Goal: Task Accomplishment & Management: Manage account settings

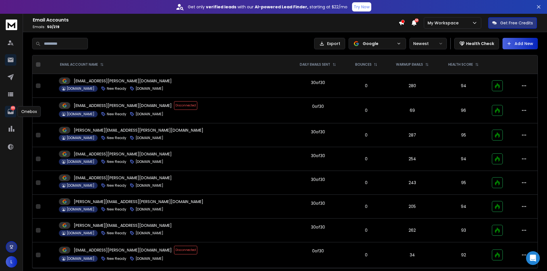
click at [15, 106] on p "165" at bounding box center [13, 108] width 5 height 5
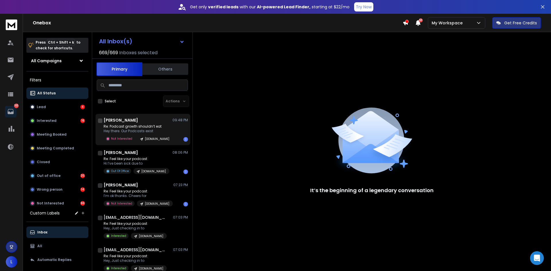
click at [149, 140] on p "[DOMAIN_NAME]" at bounding box center [157, 139] width 24 height 4
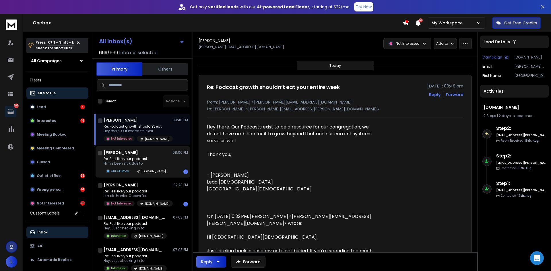
click at [152, 161] on p "Re: Feel like your podcast" at bounding box center [137, 159] width 66 height 5
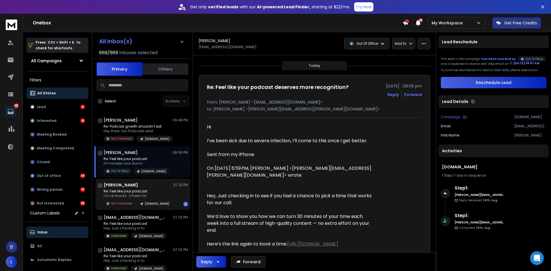
click at [156, 197] on p "I’m ok thanks. Cheers for" at bounding box center [138, 196] width 69 height 5
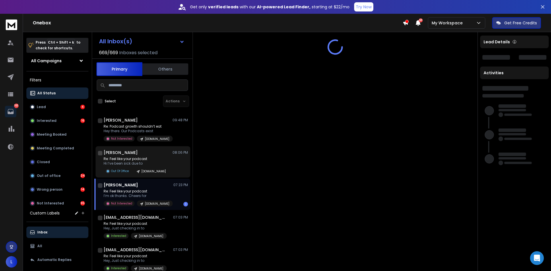
click at [167, 150] on div "[PERSON_NAME] 08:06 PM" at bounding box center [146, 153] width 84 height 6
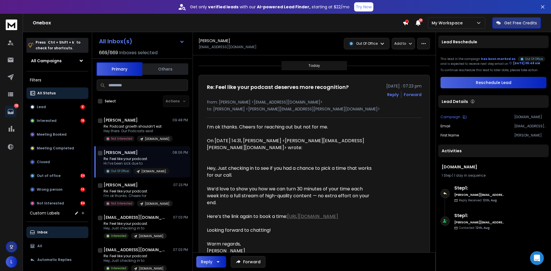
click at [152, 151] on div "[PERSON_NAME] 08:06 PM" at bounding box center [146, 153] width 84 height 6
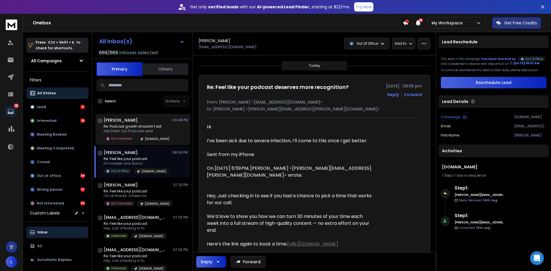
click at [179, 129] on div "Re: Podcast growth shouldn’t eat Hey there. Our Podcasts exist Not Interested […" at bounding box center [146, 133] width 84 height 18
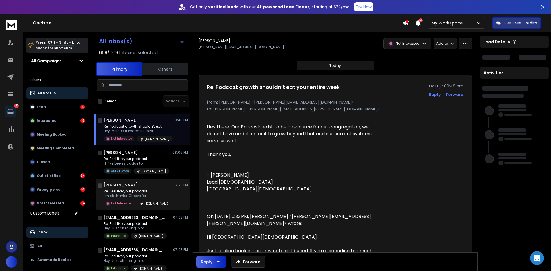
click at [177, 209] on div "[PERSON_NAME] 07:23 PM Re: Feel like your podcast I’m ok thanks. Cheers for Not…" at bounding box center [143, 194] width 95 height 31
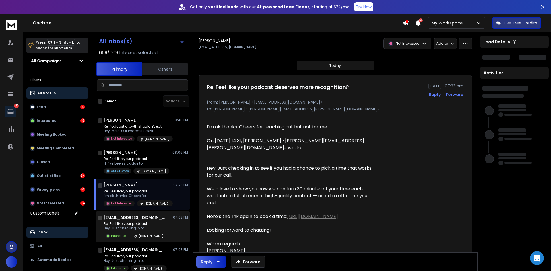
click at [163, 235] on div "Re: Feel like your podcast Hey, Just checking in to Interested [DOMAIN_NAME]" at bounding box center [146, 231] width 84 height 18
